Goal: Task Accomplishment & Management: Use online tool/utility

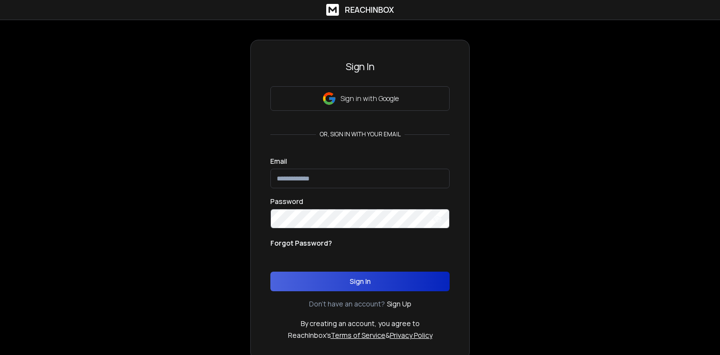
click at [348, 174] on input "email" at bounding box center [360, 179] width 179 height 20
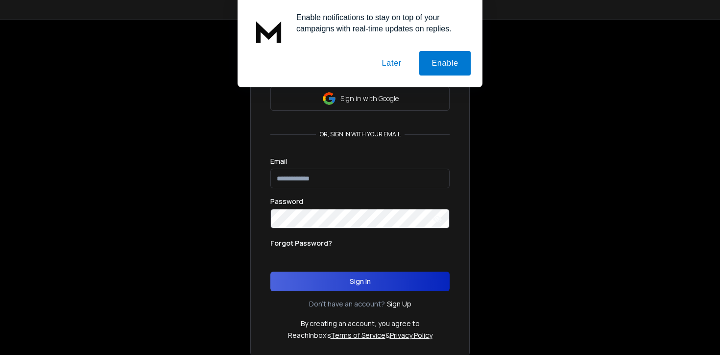
click at [347, 174] on input "email" at bounding box center [360, 179] width 179 height 20
type input "**********"
click at [271, 271] on button "Sign In" at bounding box center [360, 281] width 179 height 20
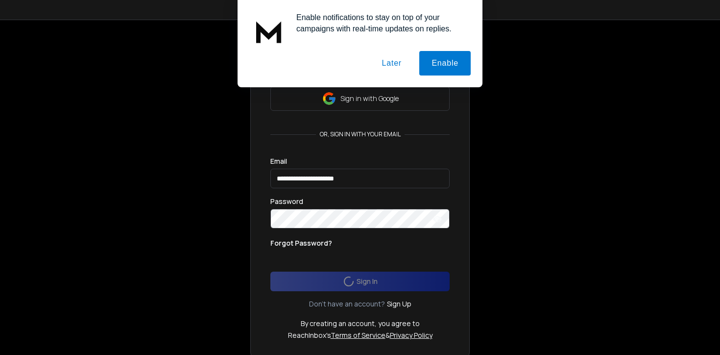
click at [393, 67] on button "Later" at bounding box center [391, 63] width 44 height 25
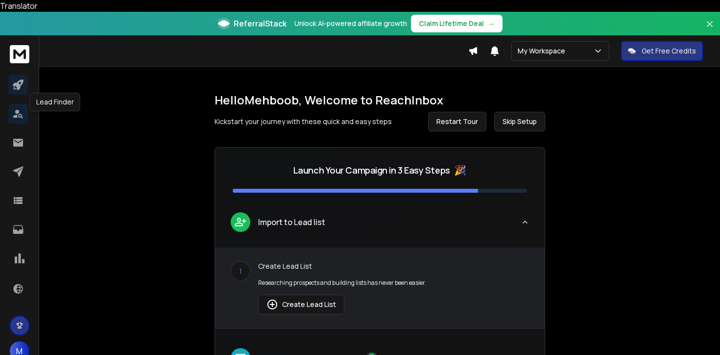
click at [18, 110] on circle at bounding box center [17, 112] width 4 height 4
click at [20, 108] on icon at bounding box center [18, 114] width 12 height 12
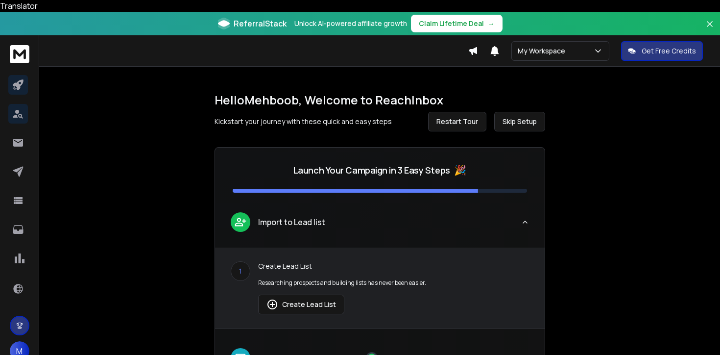
click at [20, 108] on icon at bounding box center [18, 114] width 12 height 12
click at [18, 108] on icon at bounding box center [18, 114] width 12 height 12
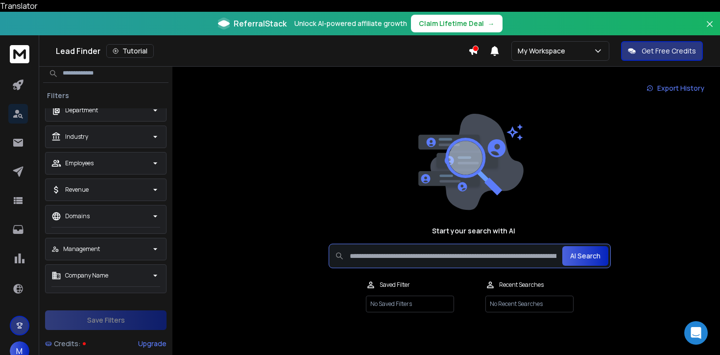
scroll to position [45, 0]
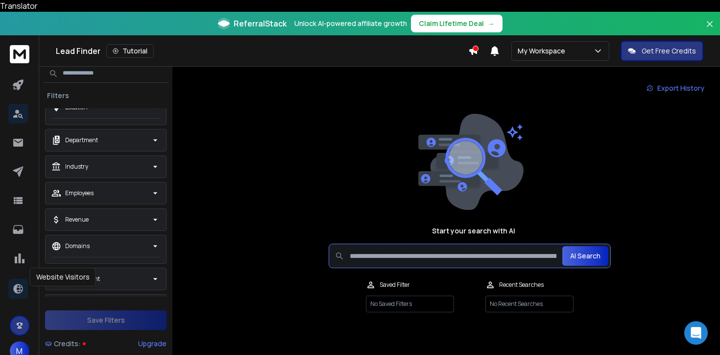
click at [18, 283] on icon at bounding box center [18, 289] width 12 height 12
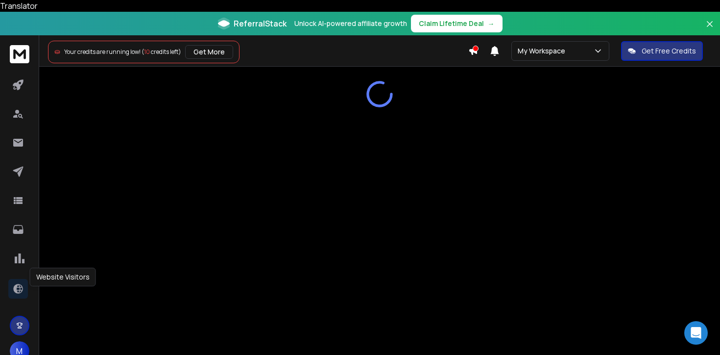
click at [18, 283] on icon at bounding box center [18, 289] width 12 height 12
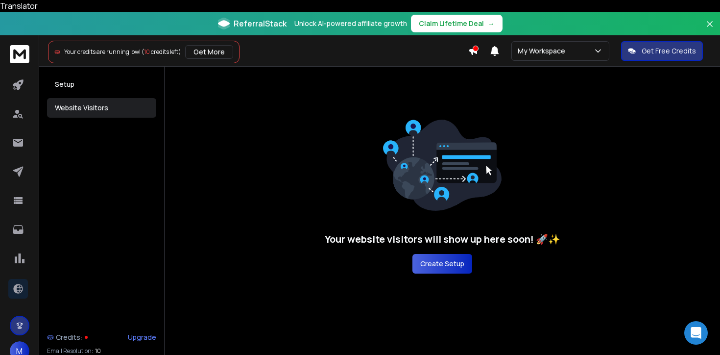
click at [453, 254] on button "Create Setup" at bounding box center [443, 264] width 60 height 20
click at [152, 45] on div "Your credits are running low! ( 10 credits left) Get More" at bounding box center [143, 52] width 179 height 14
click at [211, 45] on button "Get More" at bounding box center [209, 52] width 48 height 14
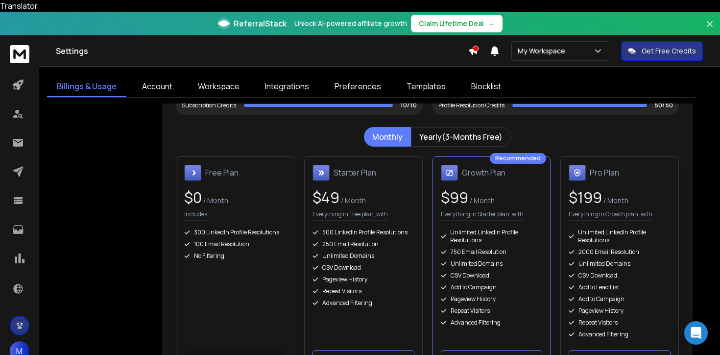
scroll to position [158, 0]
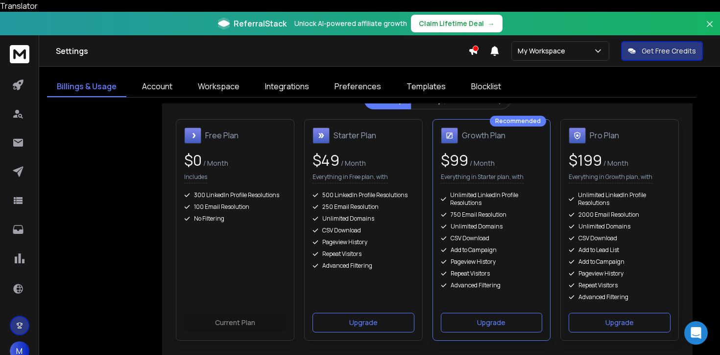
click at [151, 270] on div "ReachInbox Lead Finder Domains & Accounts Website Visitor Plans Details & Usage…" at bounding box center [372, 233] width 650 height 261
